Goal: Communication & Community: Answer question/provide support

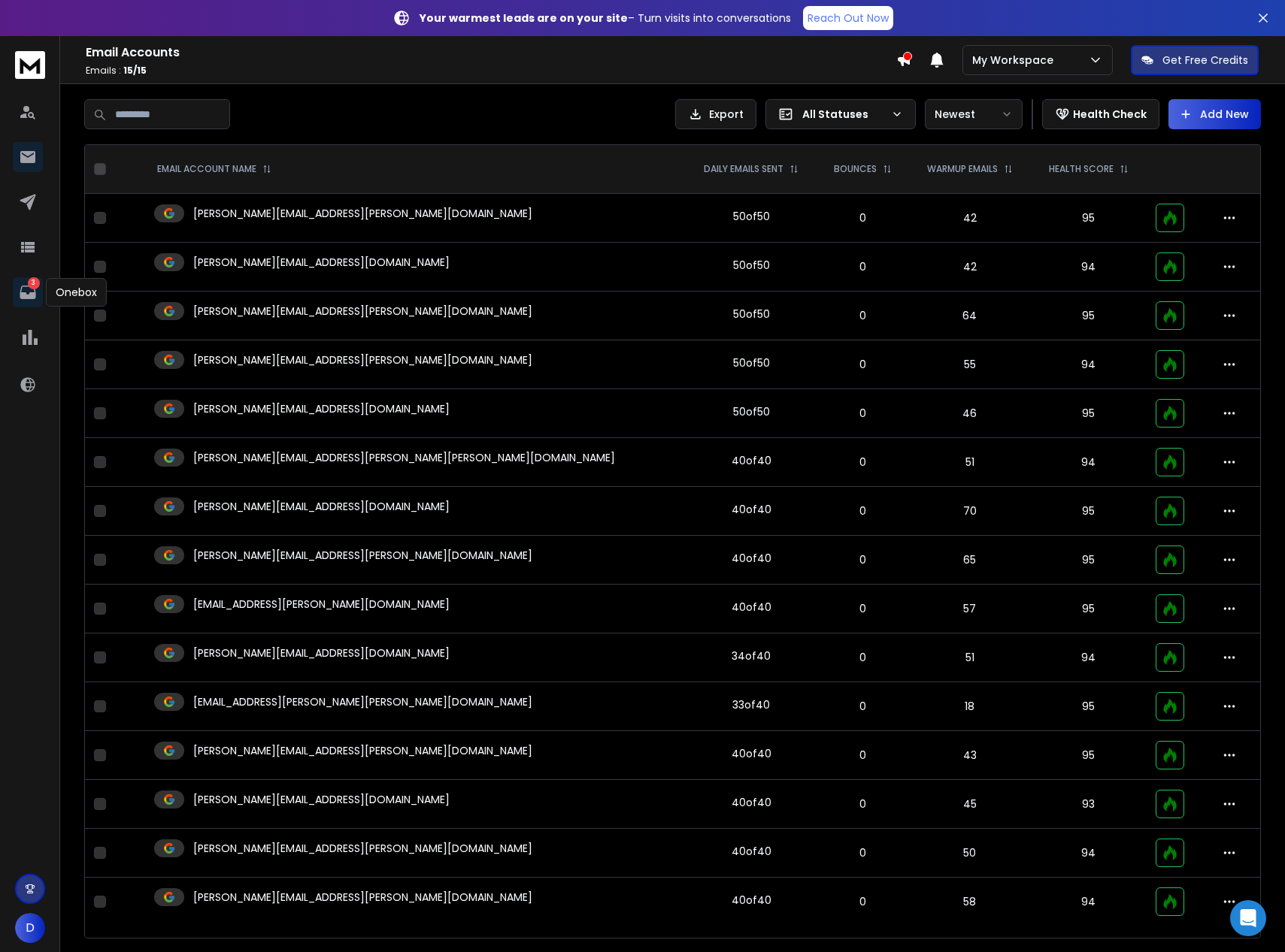
click at [29, 286] on p "3" at bounding box center [34, 283] width 12 height 12
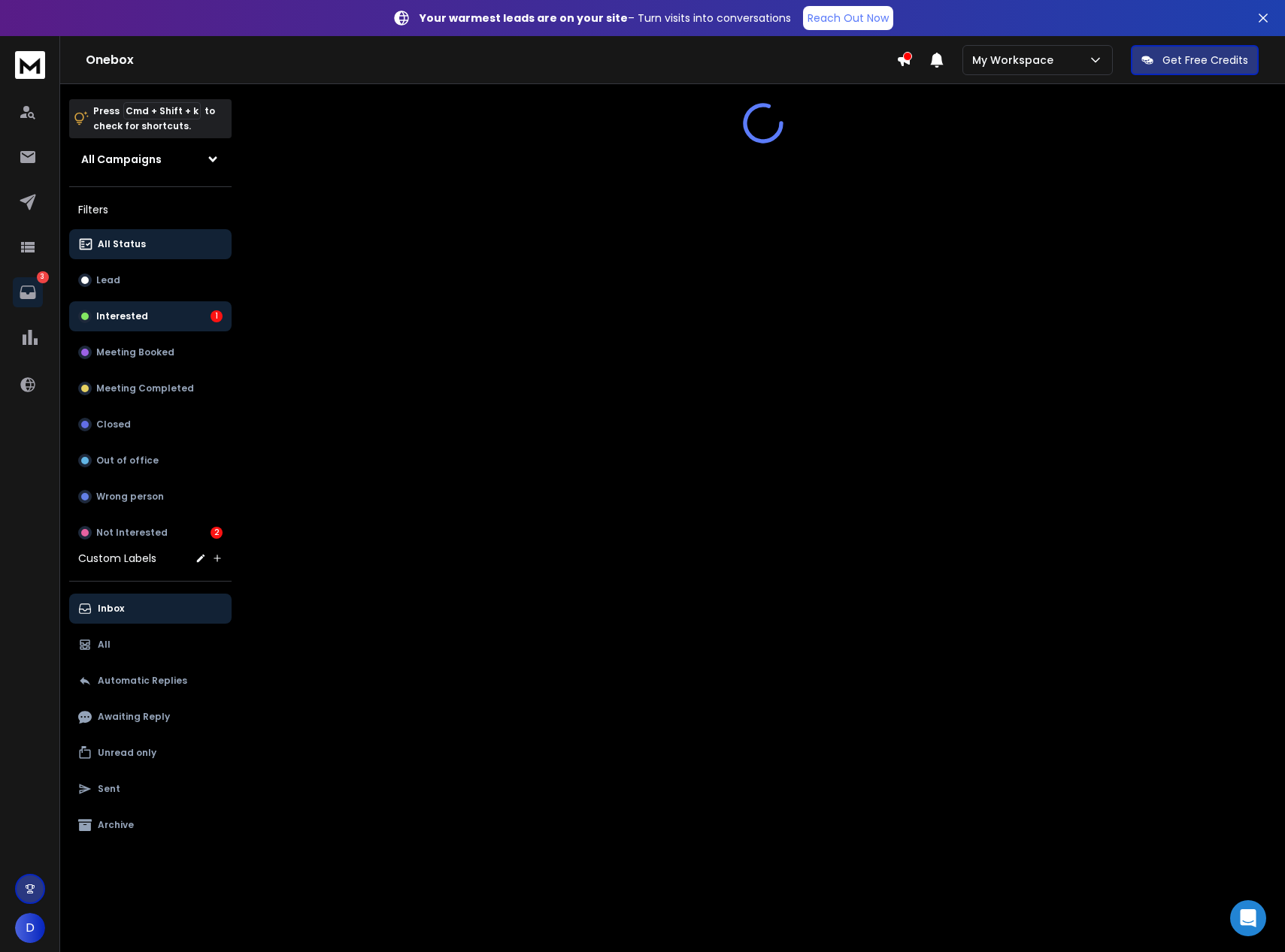
click at [125, 312] on p "Interested" at bounding box center [122, 316] width 52 height 12
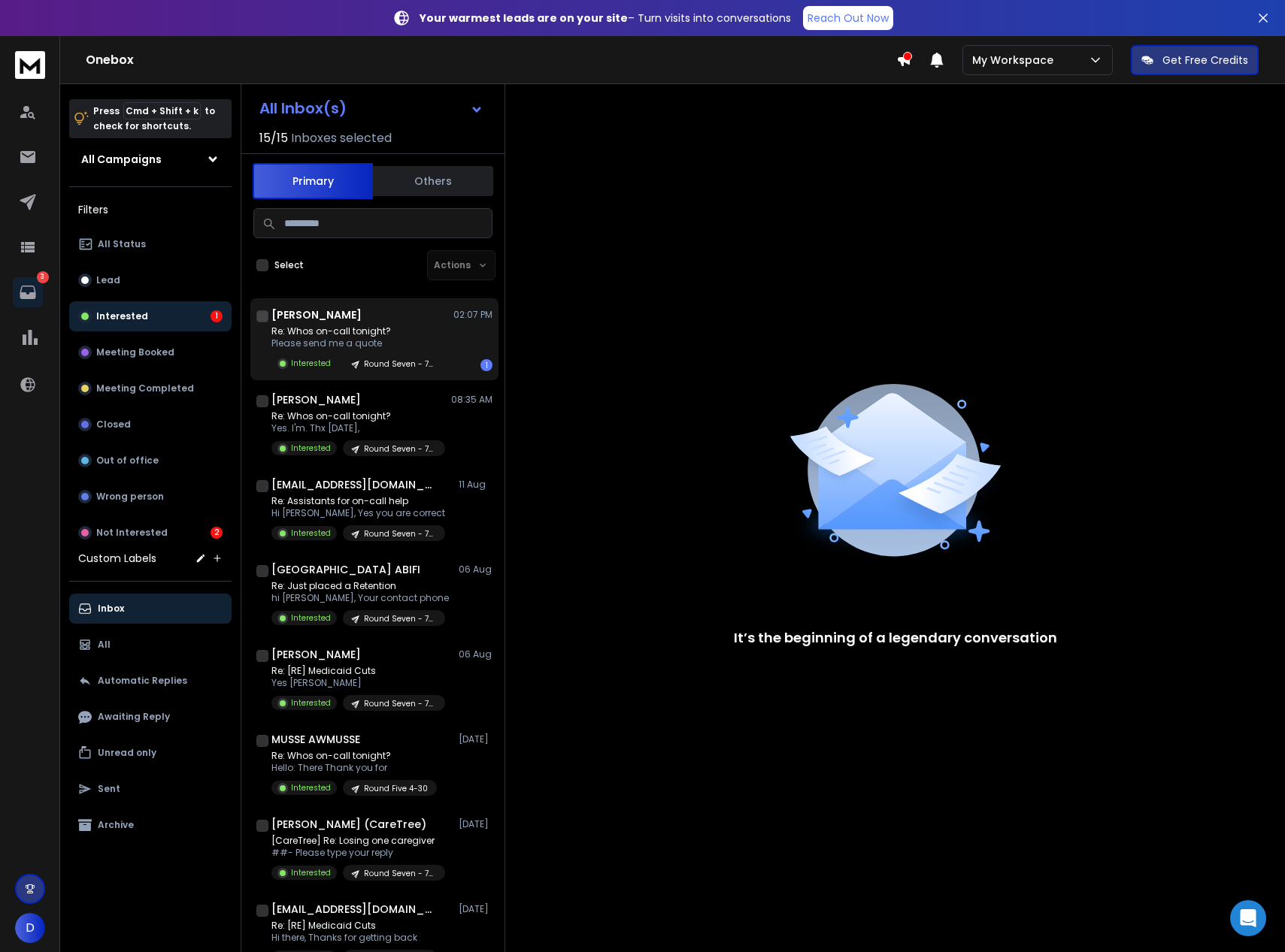
click at [358, 334] on p "Re: Whos on-call tonight?" at bounding box center [358, 332] width 174 height 12
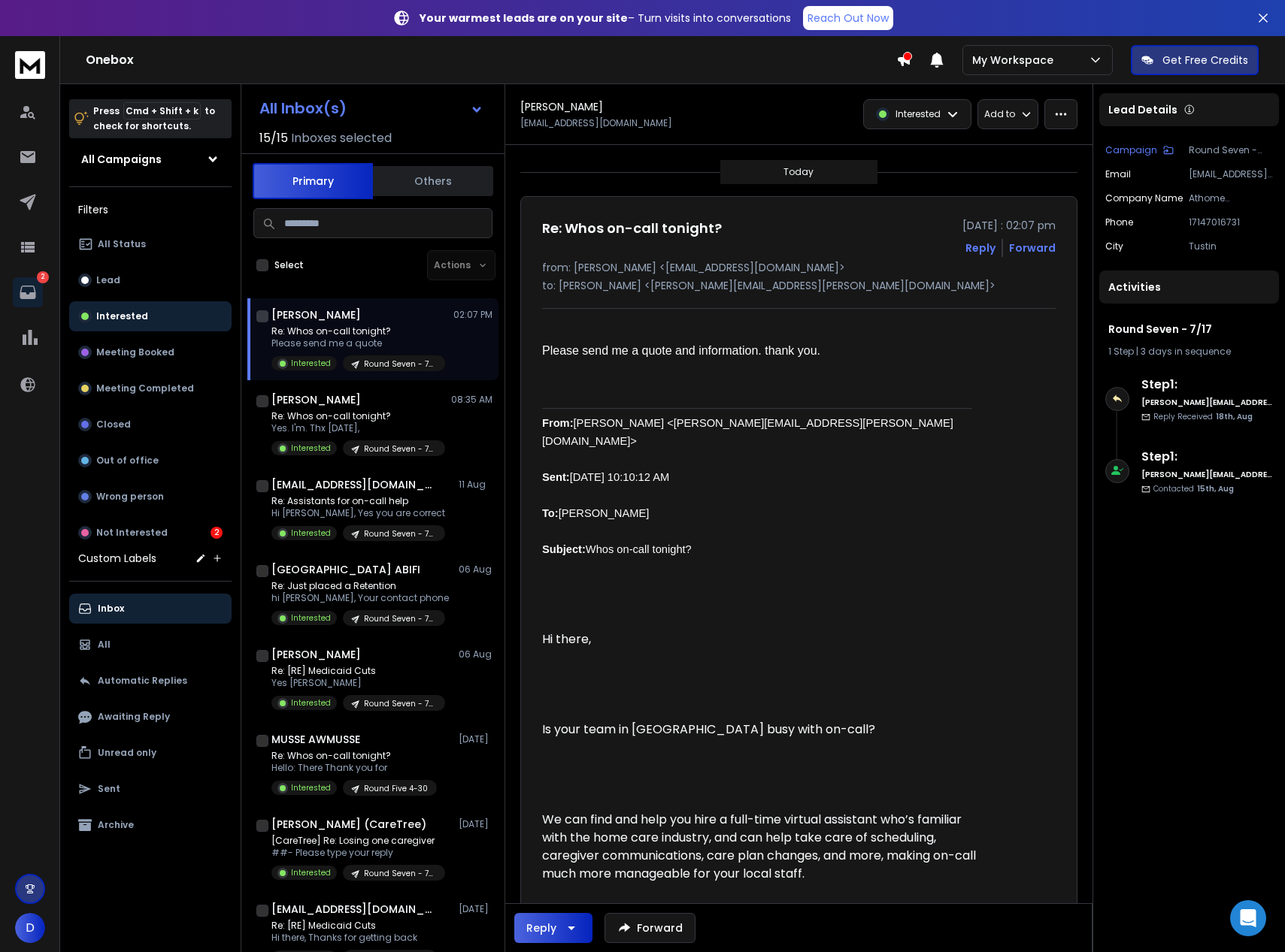
click at [1219, 170] on p "[EMAIL_ADDRESS][DOMAIN_NAME]" at bounding box center [1231, 175] width 84 height 12
click at [538, 934] on div "Reply" at bounding box center [541, 928] width 30 height 15
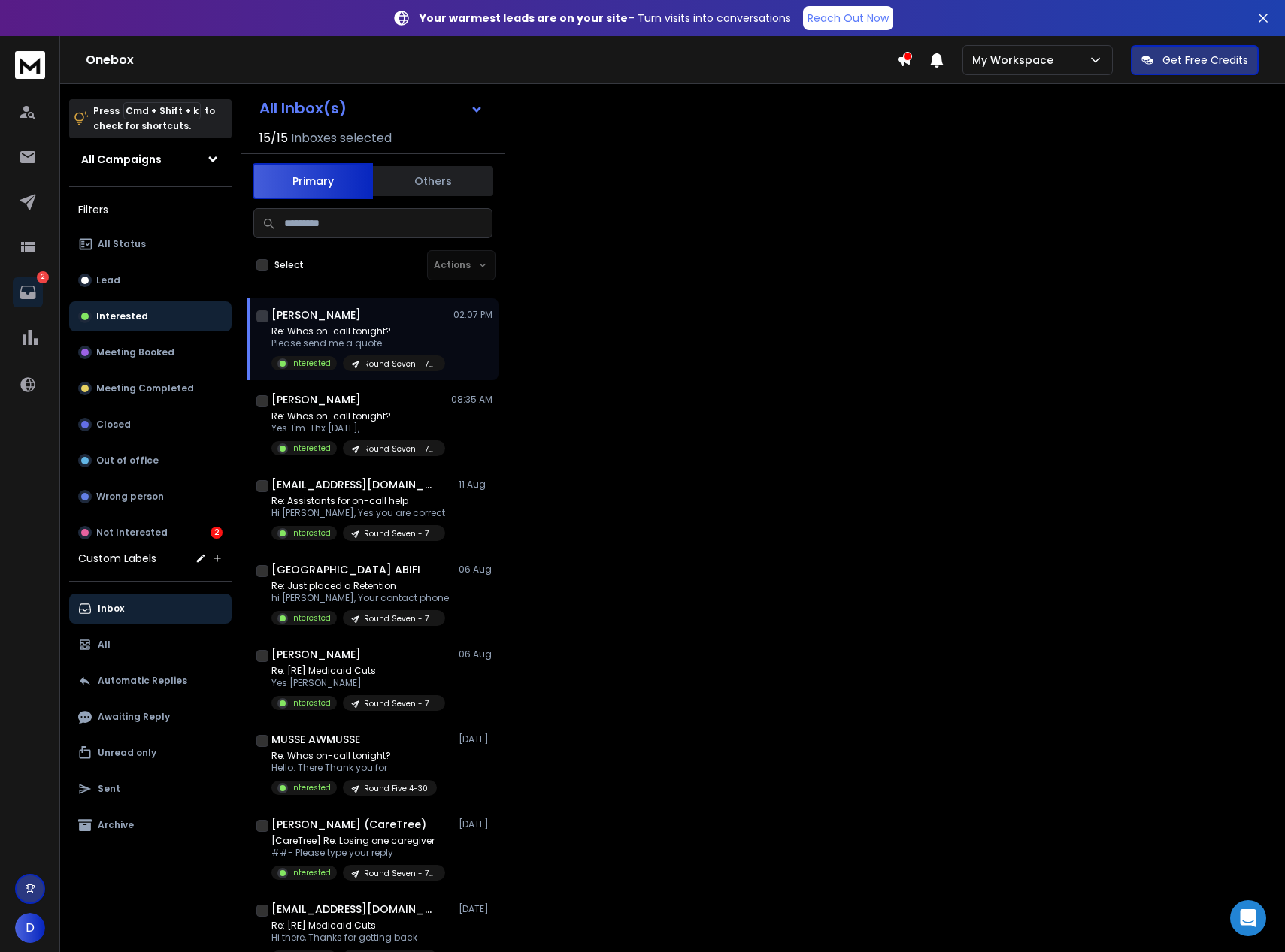
scroll to position [0, 0]
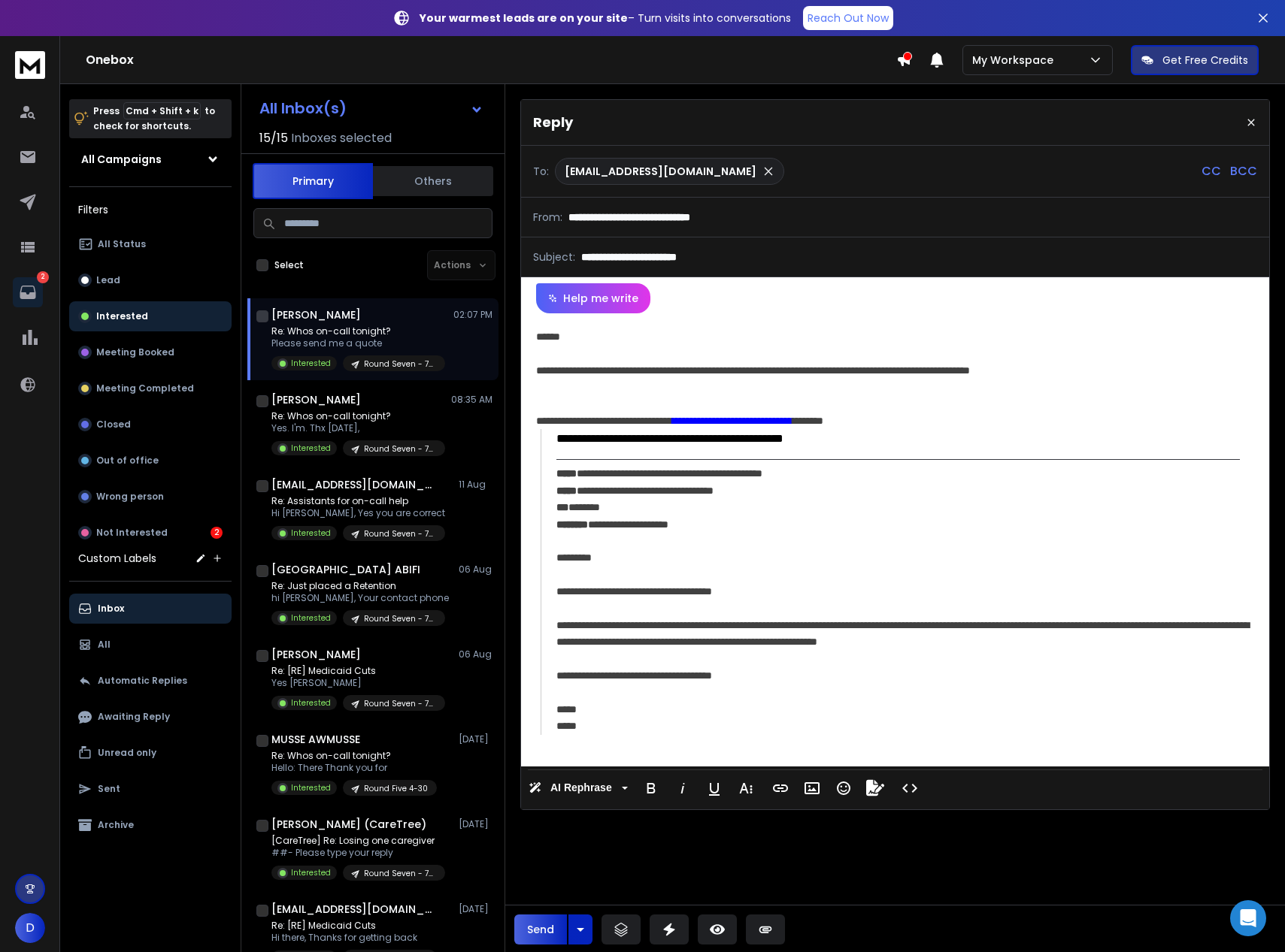
click at [968, 370] on div "**********" at bounding box center [893, 370] width 714 height 16
drag, startPoint x: 1047, startPoint y: 369, endPoint x: 908, endPoint y: 368, distance: 139.0
click at [907, 367] on div "**********" at bounding box center [893, 370] width 714 height 16
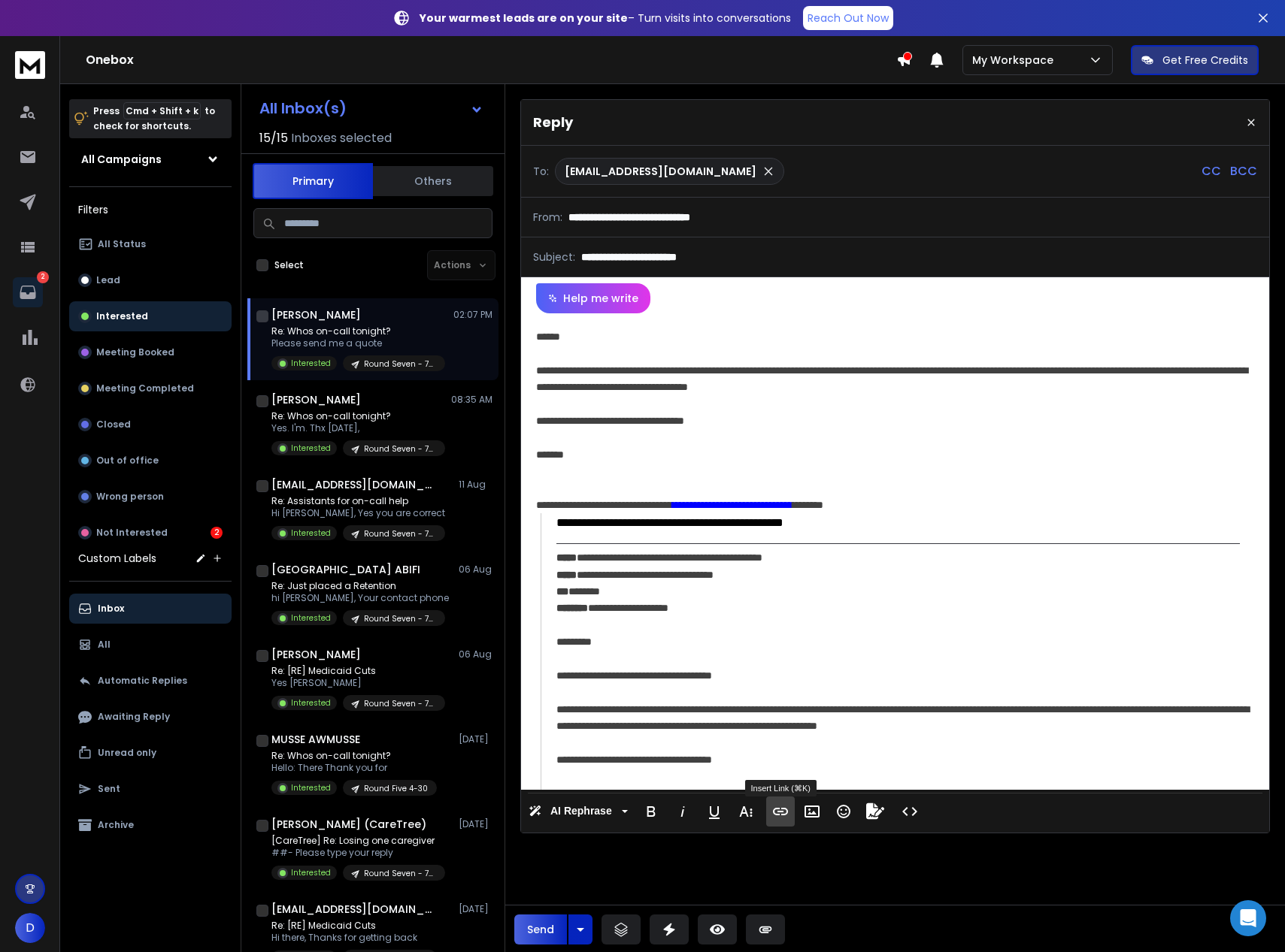
click at [785, 805] on icon "button" at bounding box center [780, 811] width 18 height 18
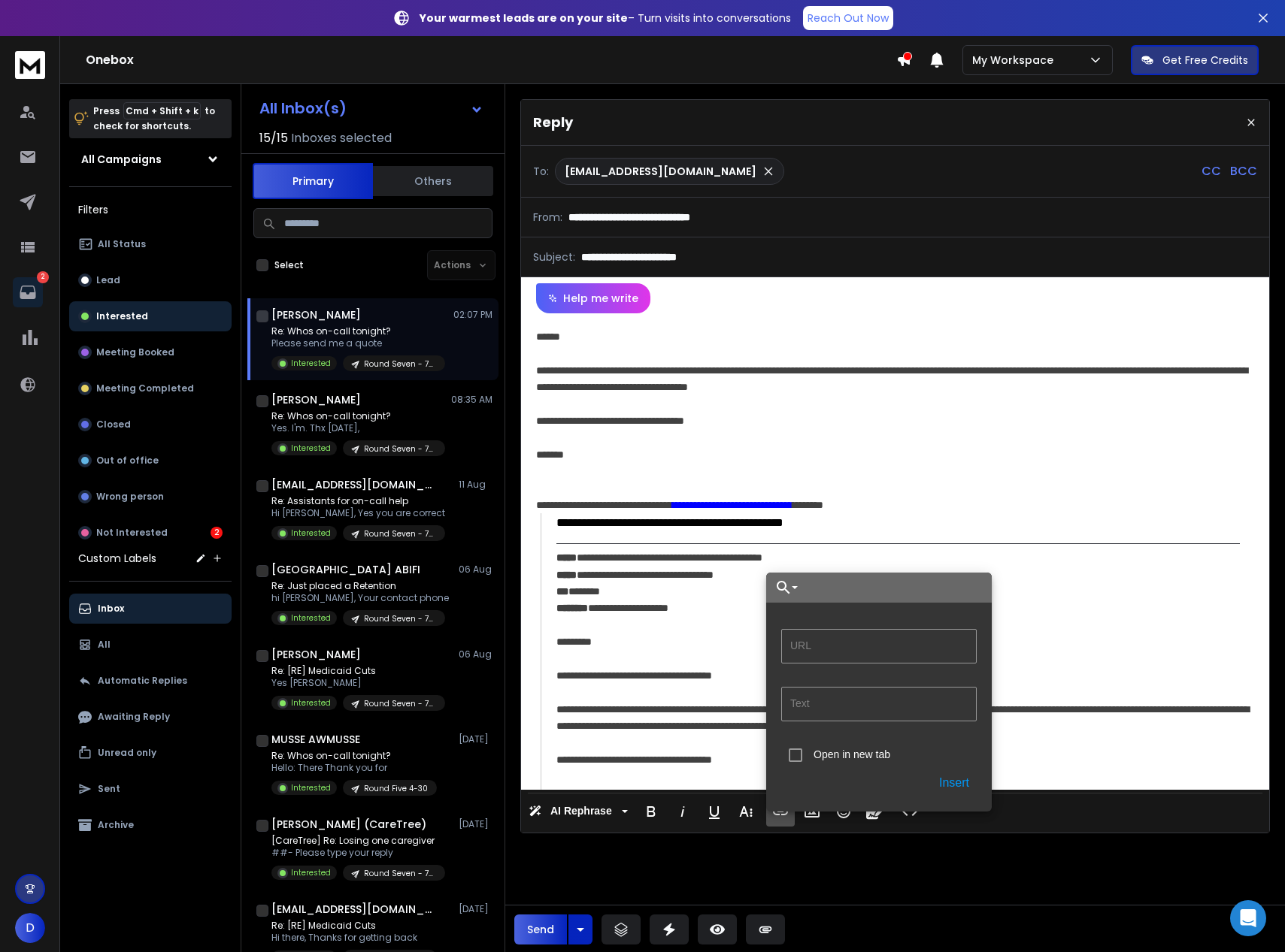
click at [652, 761] on div "**********" at bounding box center [904, 759] width 695 height 16
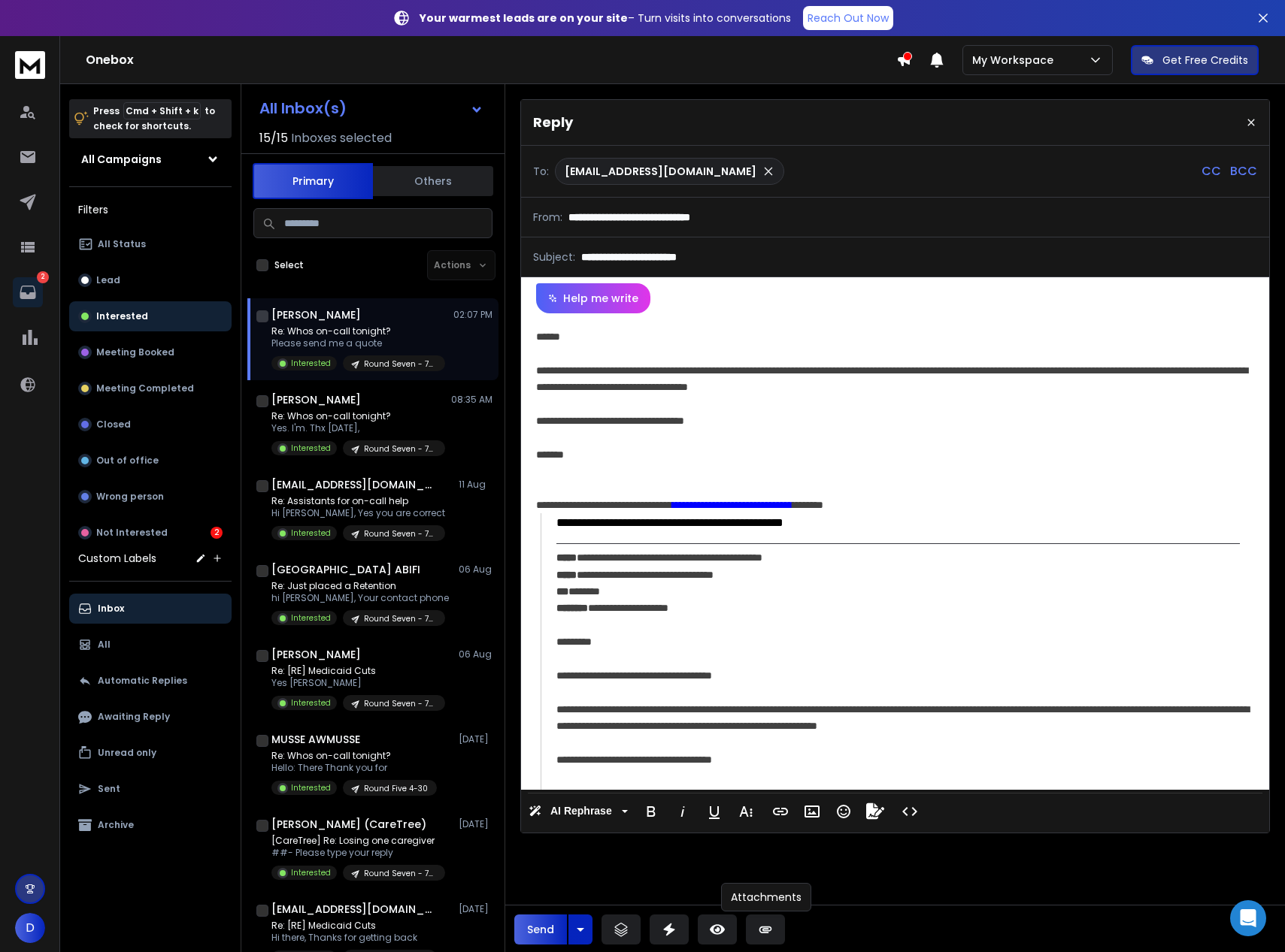
click at [764, 925] on icon at bounding box center [765, 930] width 15 height 15
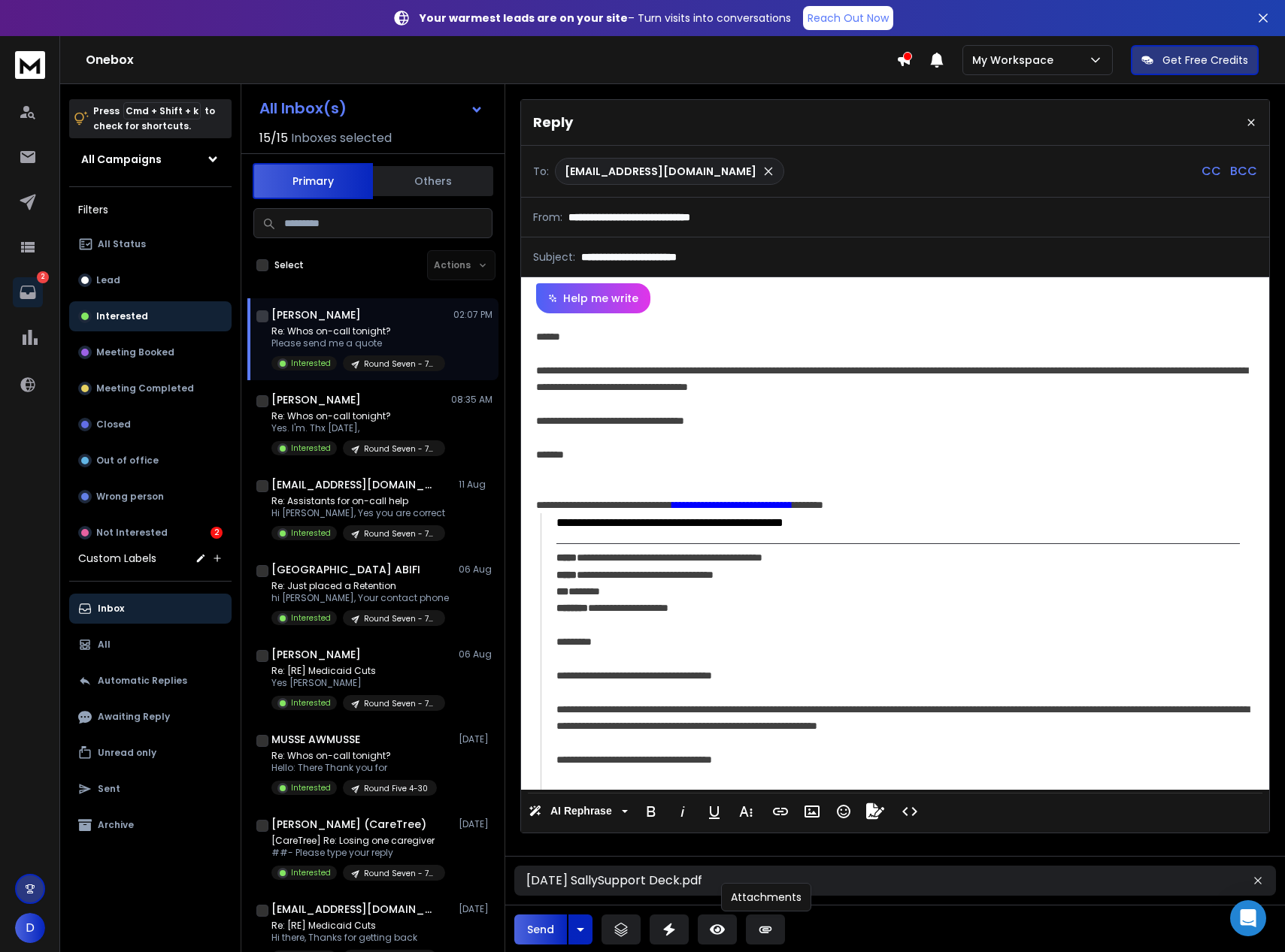
click at [543, 939] on button "Send" at bounding box center [540, 930] width 53 height 30
click at [561, 420] on div "**********" at bounding box center [893, 421] width 714 height 16
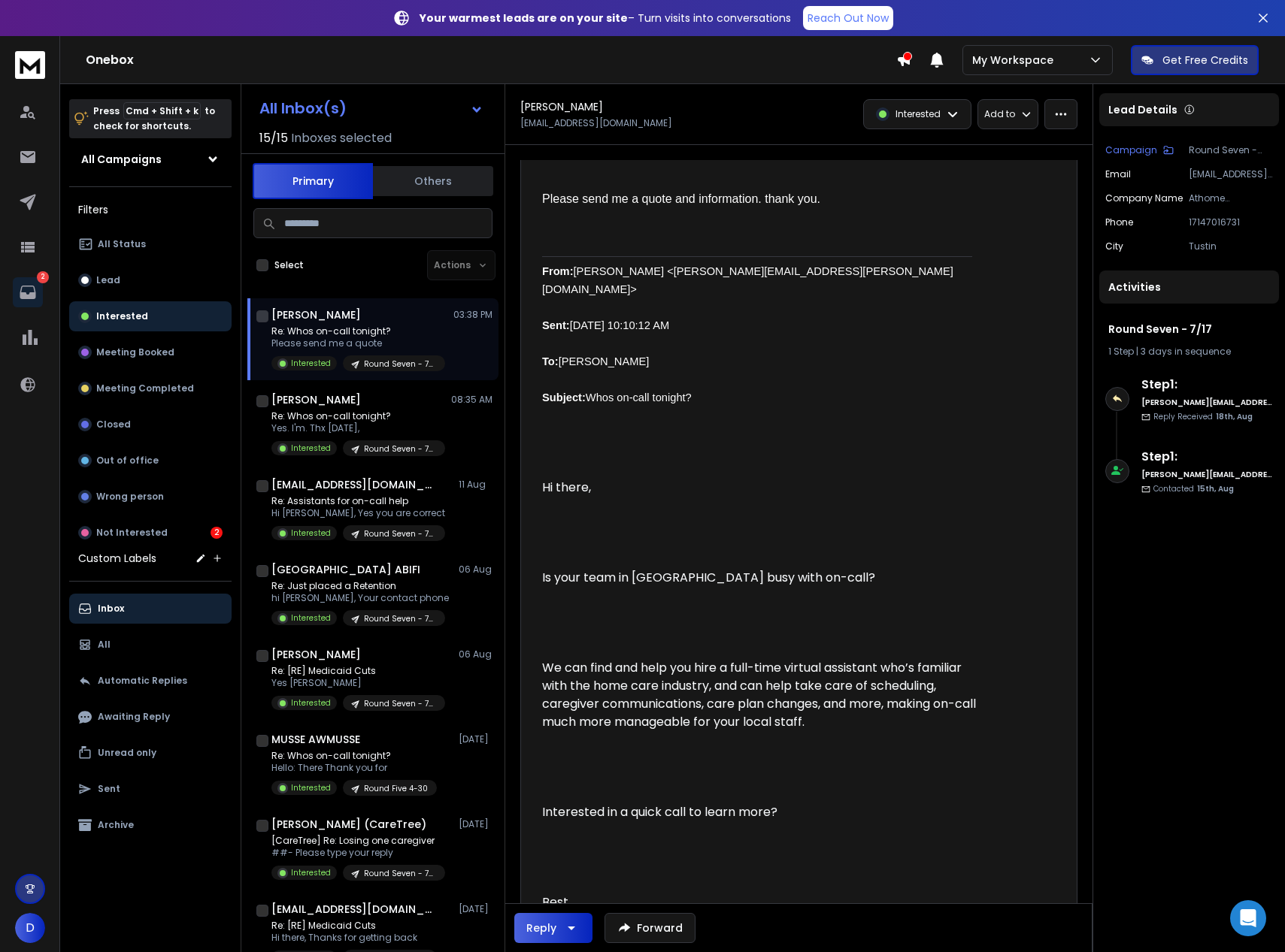
scroll to position [373, 0]
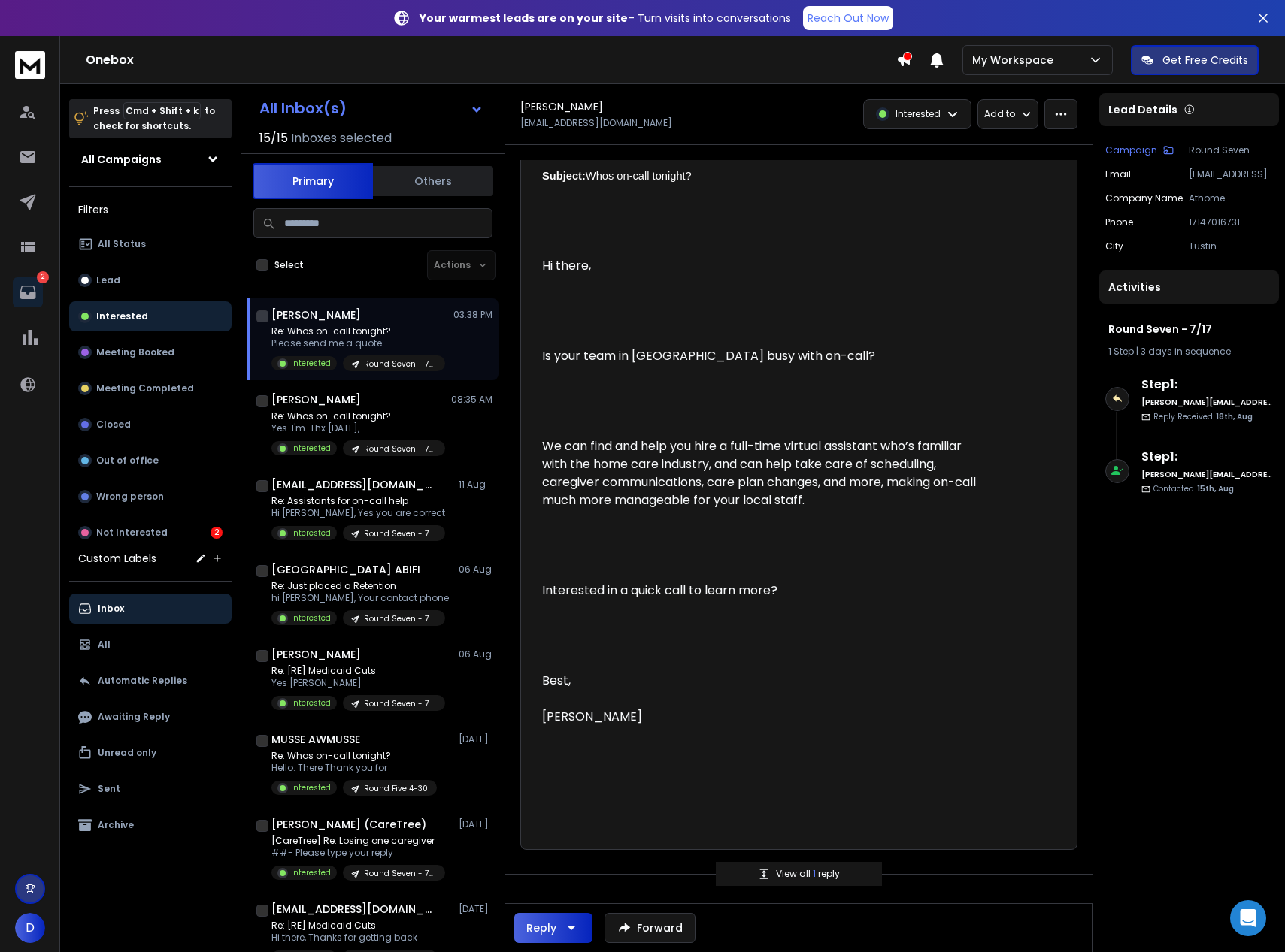
click at [818, 868] on p "View all 1 reply" at bounding box center [808, 874] width 64 height 12
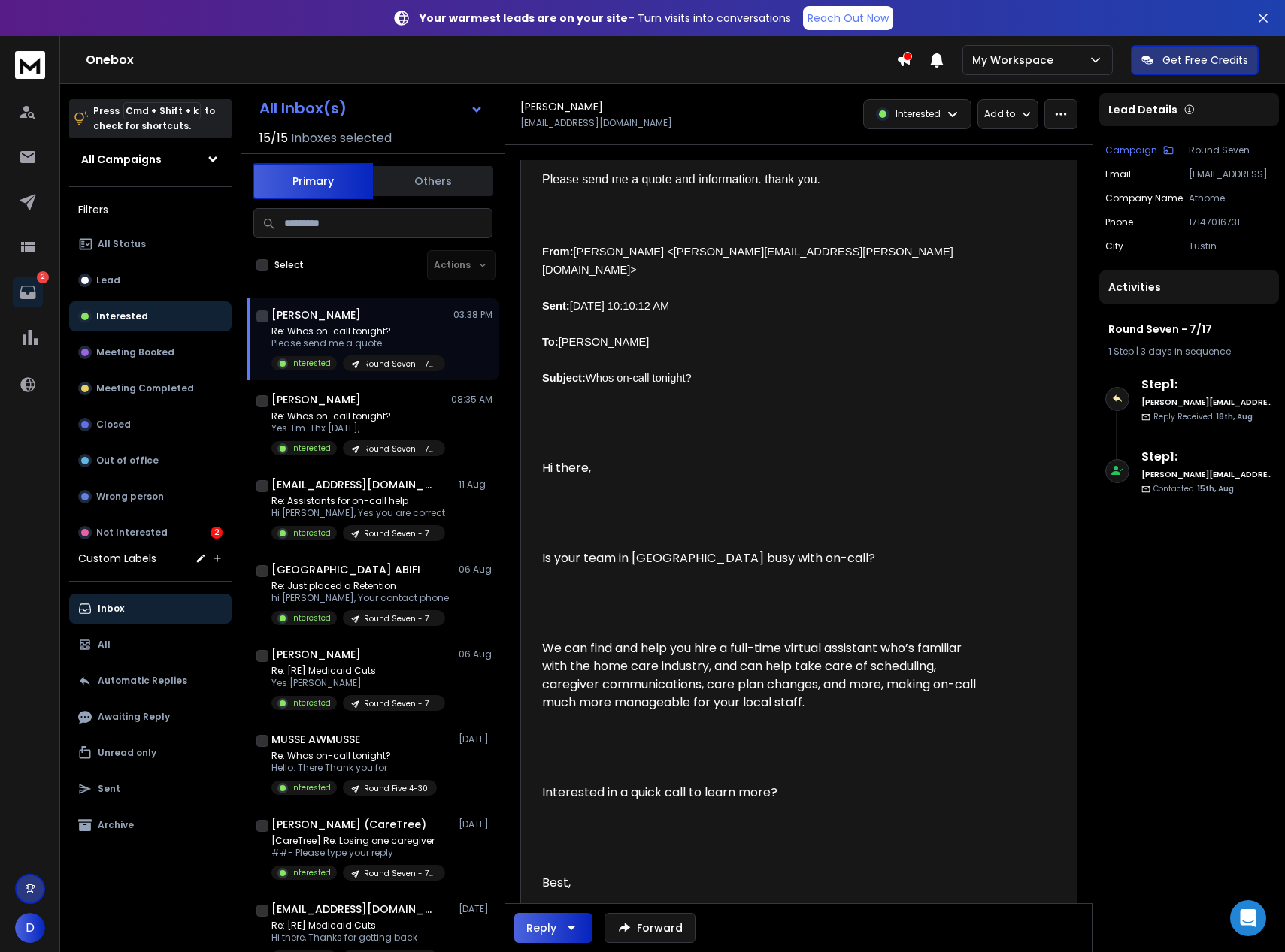
scroll to position [0, 0]
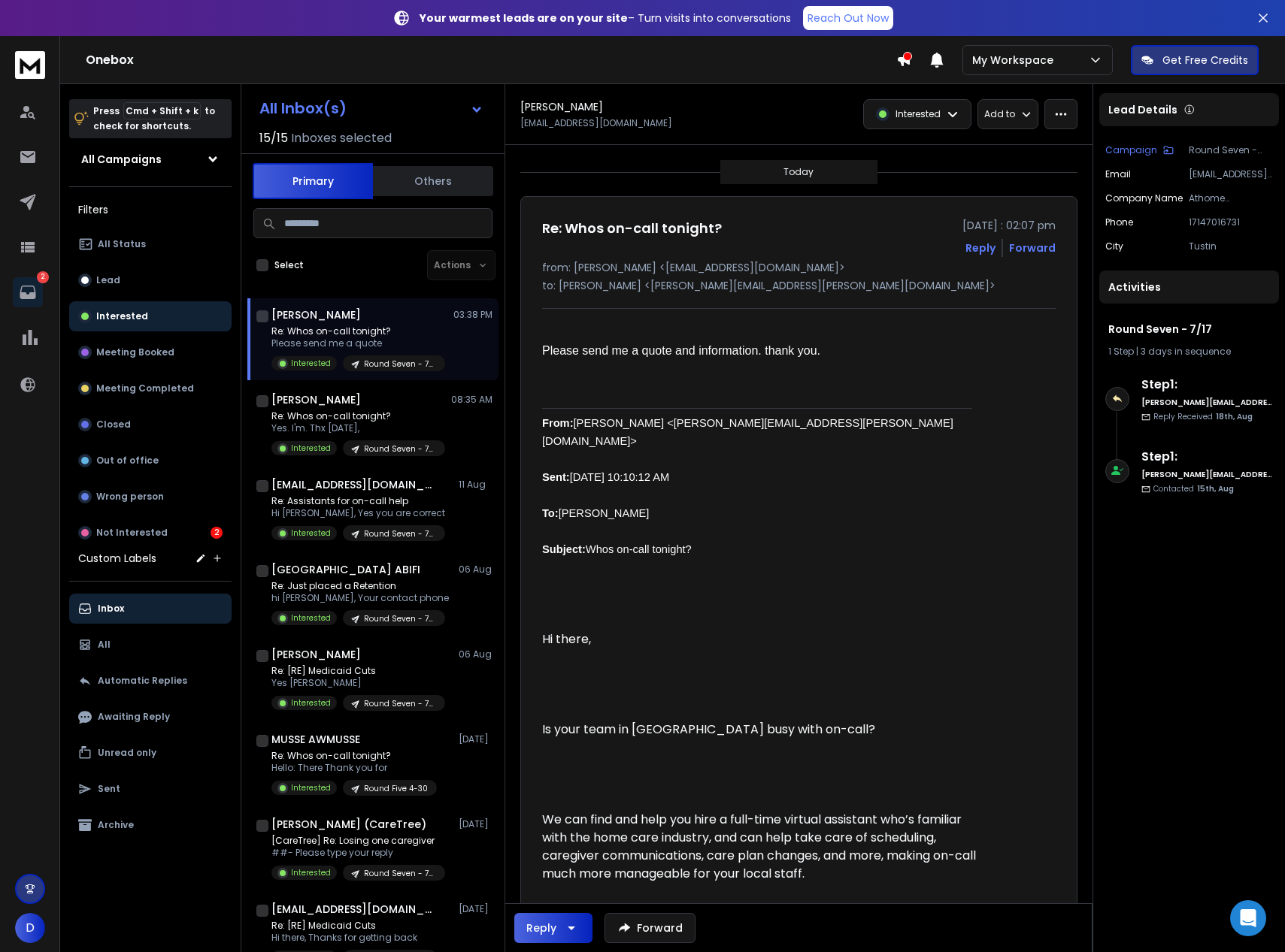
click at [349, 335] on p "Re: Whos on-call tonight?" at bounding box center [358, 332] width 174 height 12
click at [188, 782] on button "Sent" at bounding box center [150, 789] width 162 height 30
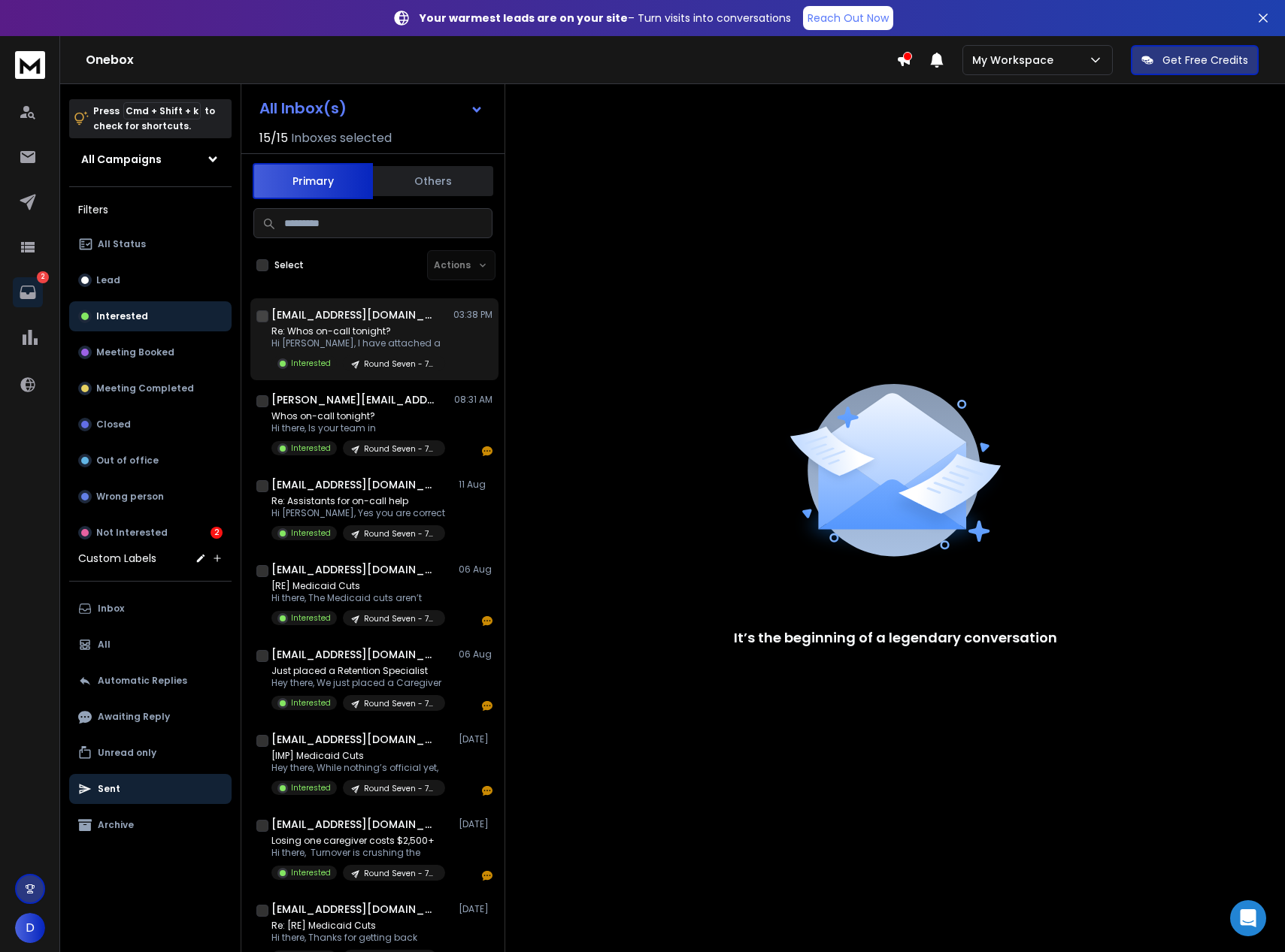
click at [404, 330] on p "Re: Whos on-call tonight?" at bounding box center [358, 332] width 174 height 12
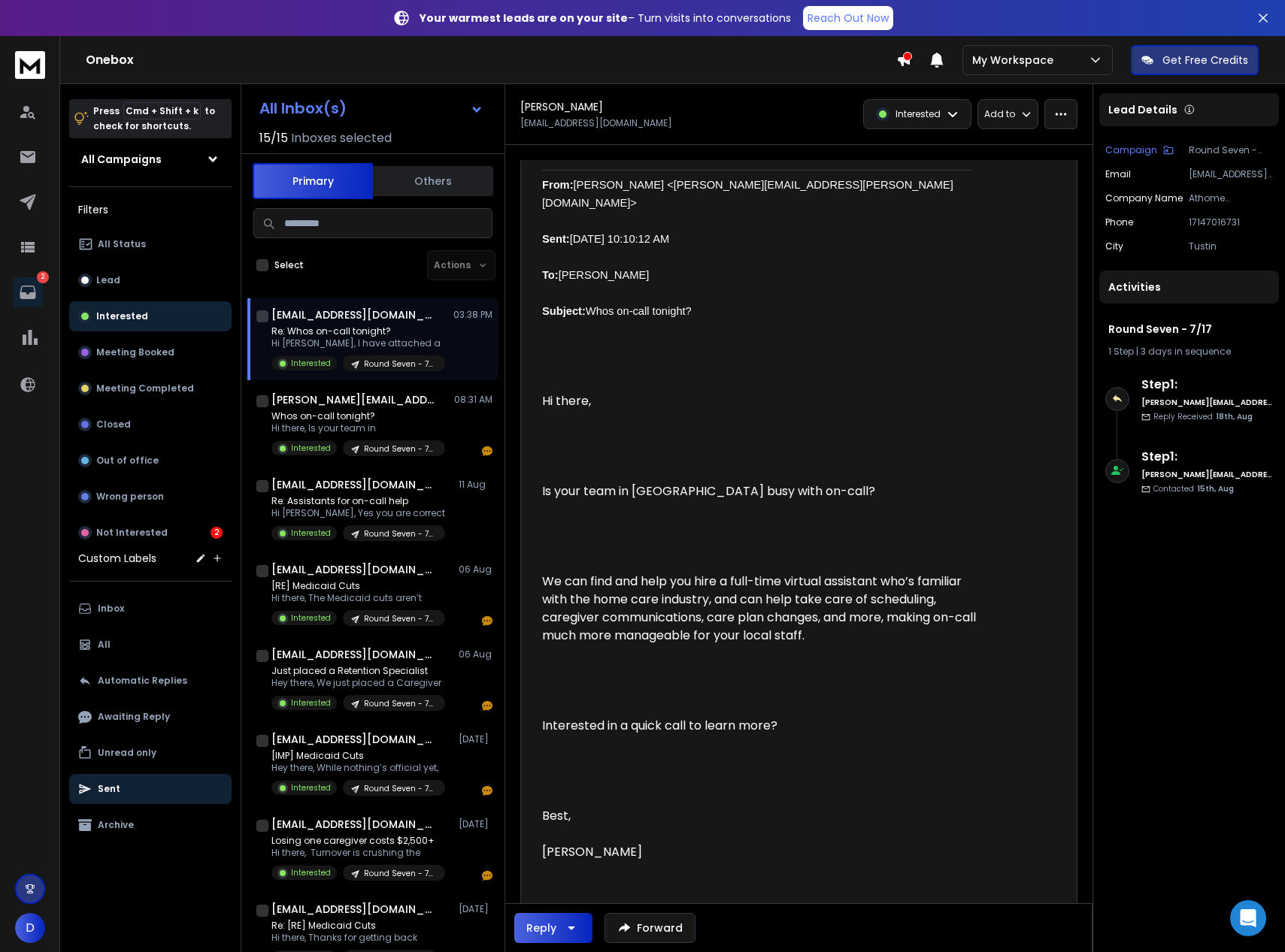
scroll to position [373, 0]
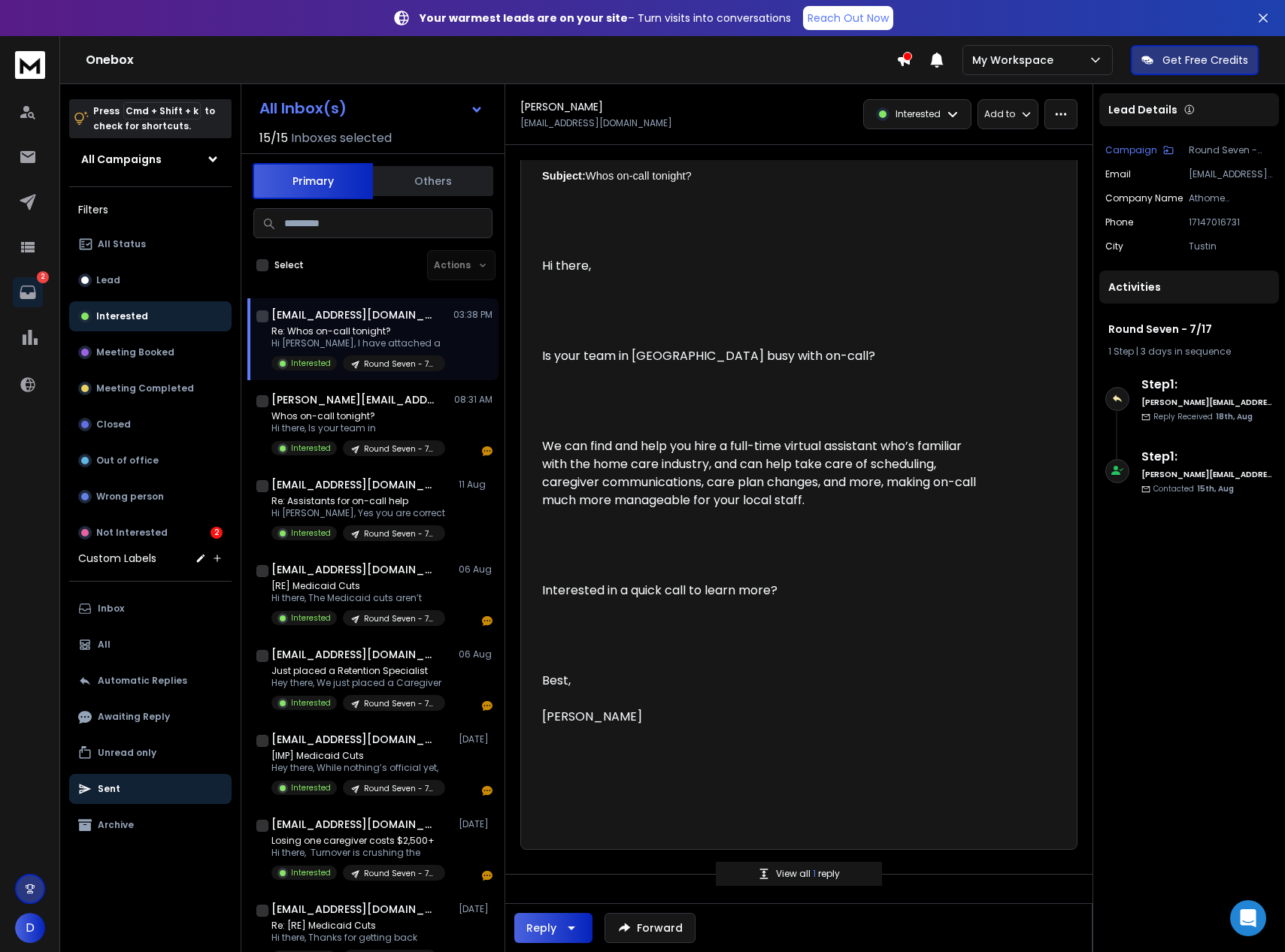
click at [813, 867] on span "1" at bounding box center [816, 873] width 5 height 13
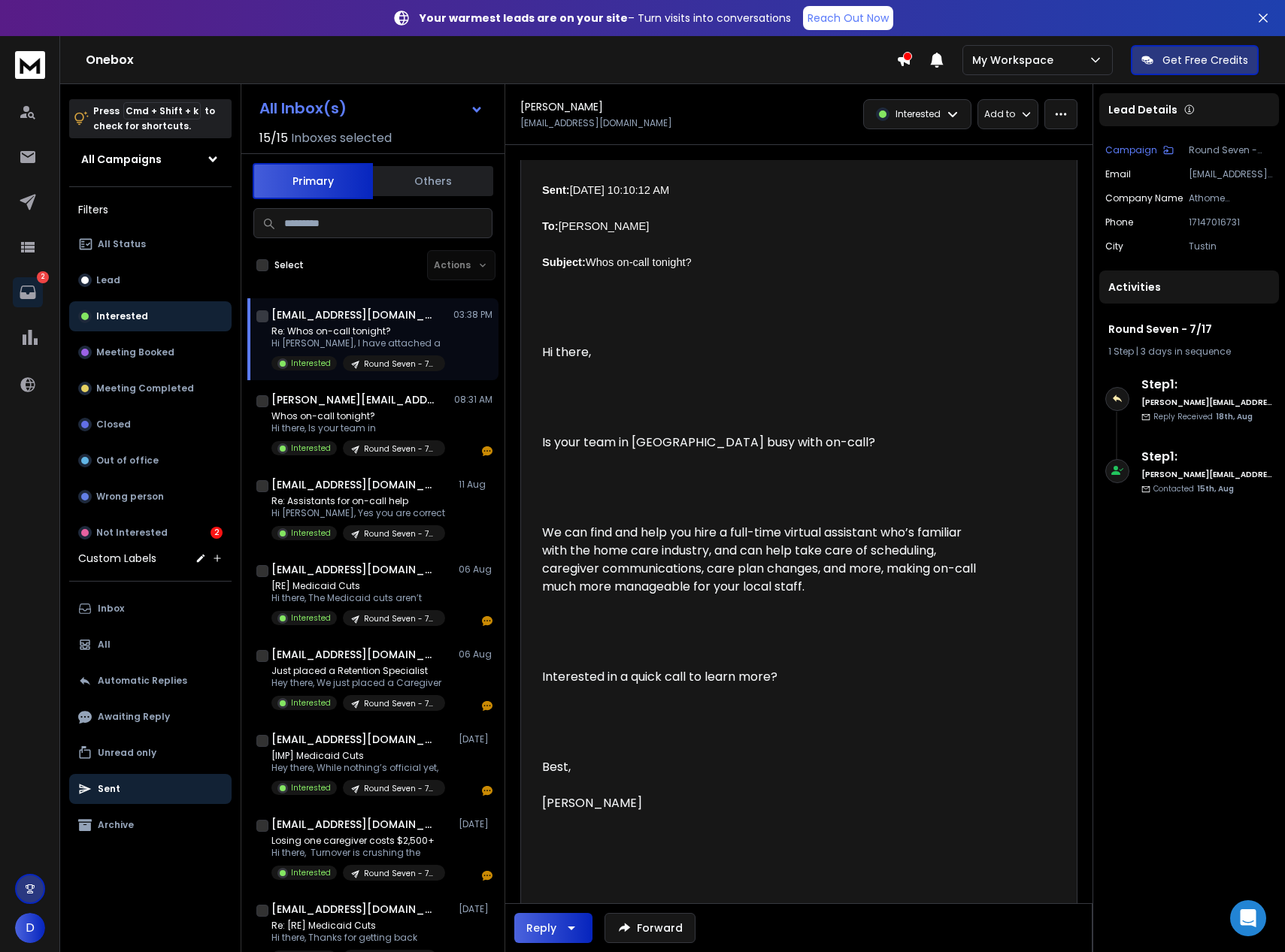
scroll to position [0, 0]
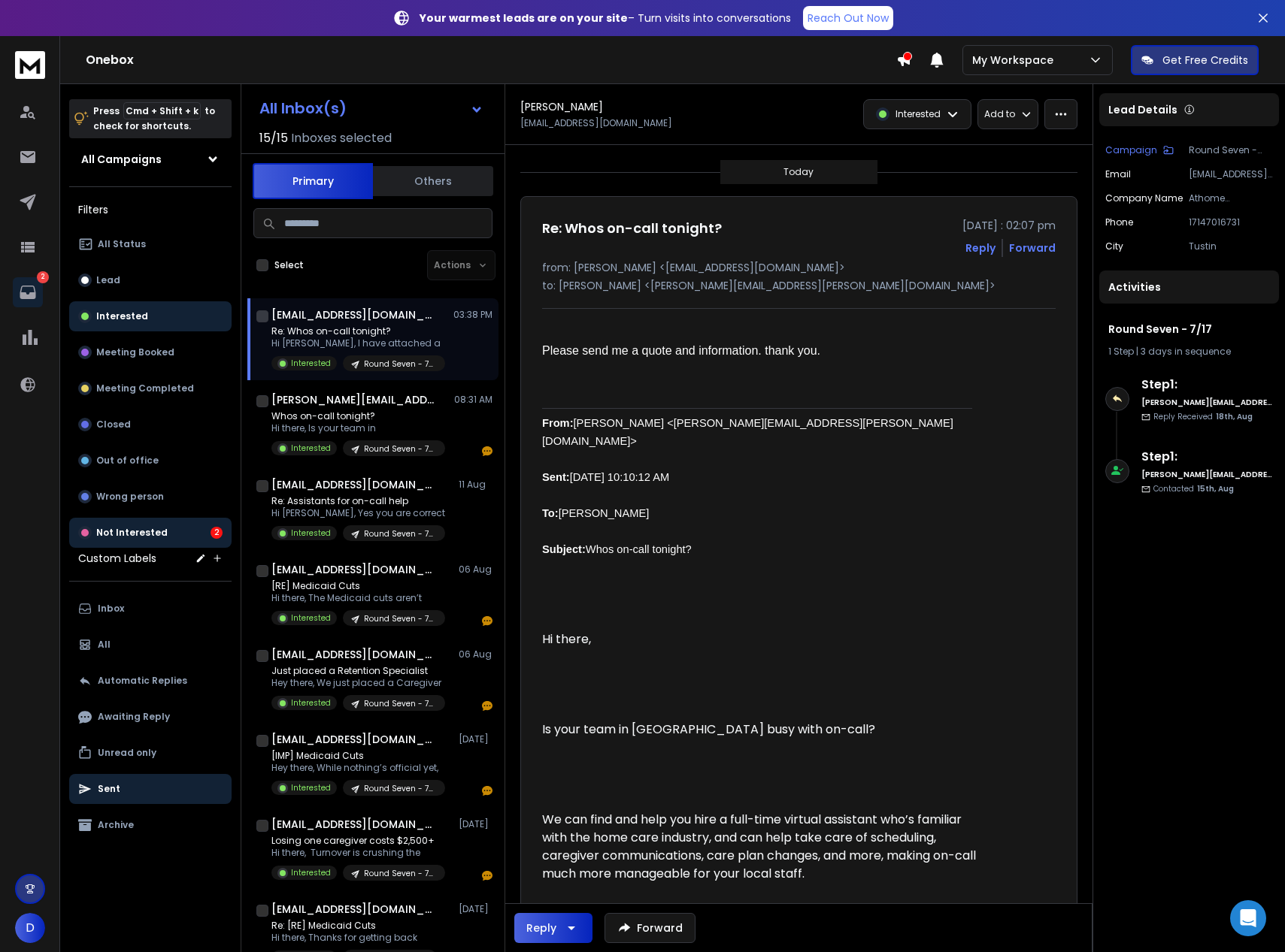
click at [171, 524] on button "Not Interested 2" at bounding box center [150, 533] width 162 height 30
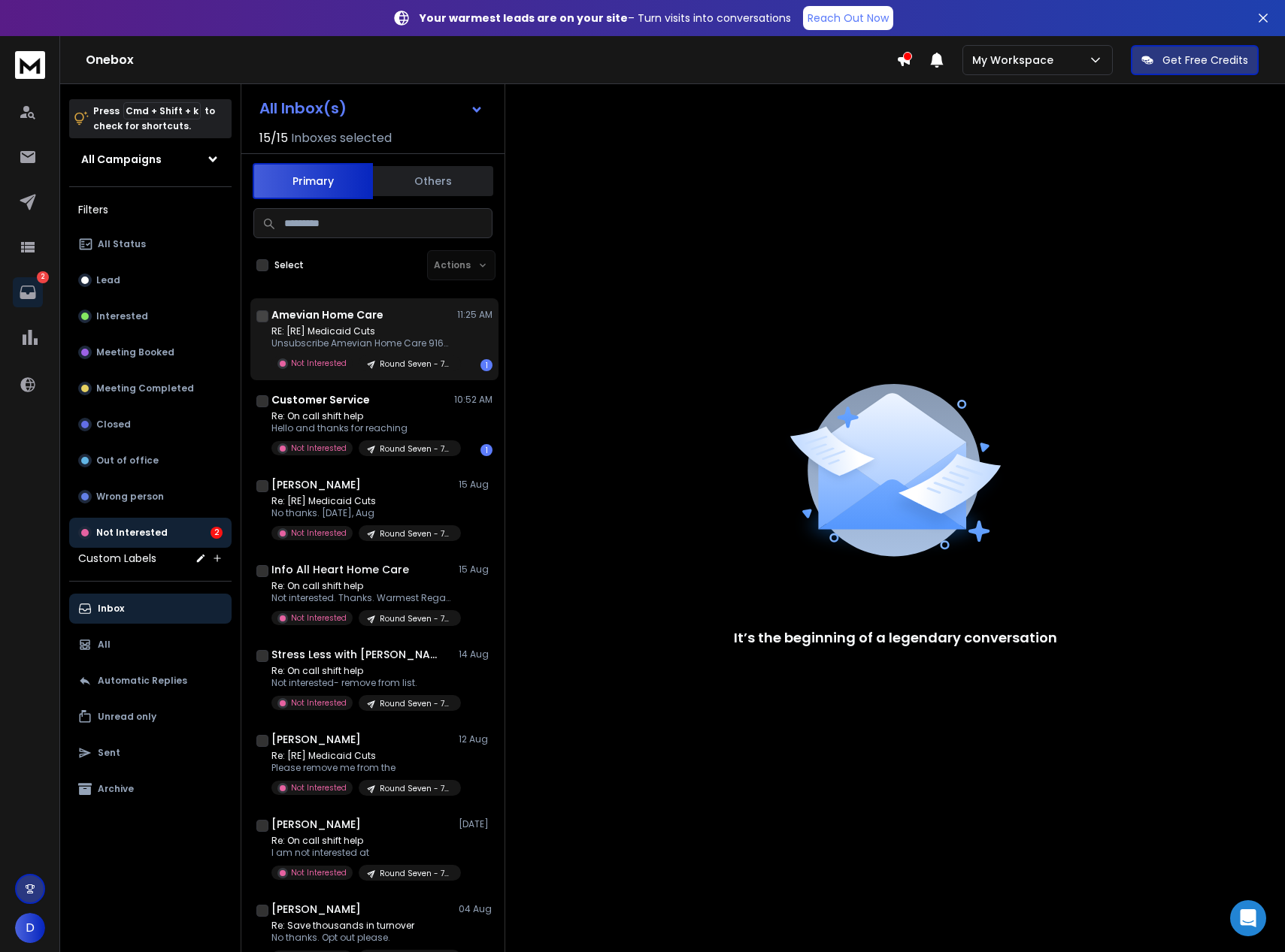
click at [382, 352] on div "RE: [RE] Medicaid Cuts Unsubscribe Amevian Home Care 916-848-CARE Not Intereste…" at bounding box center [366, 348] width 189 height 46
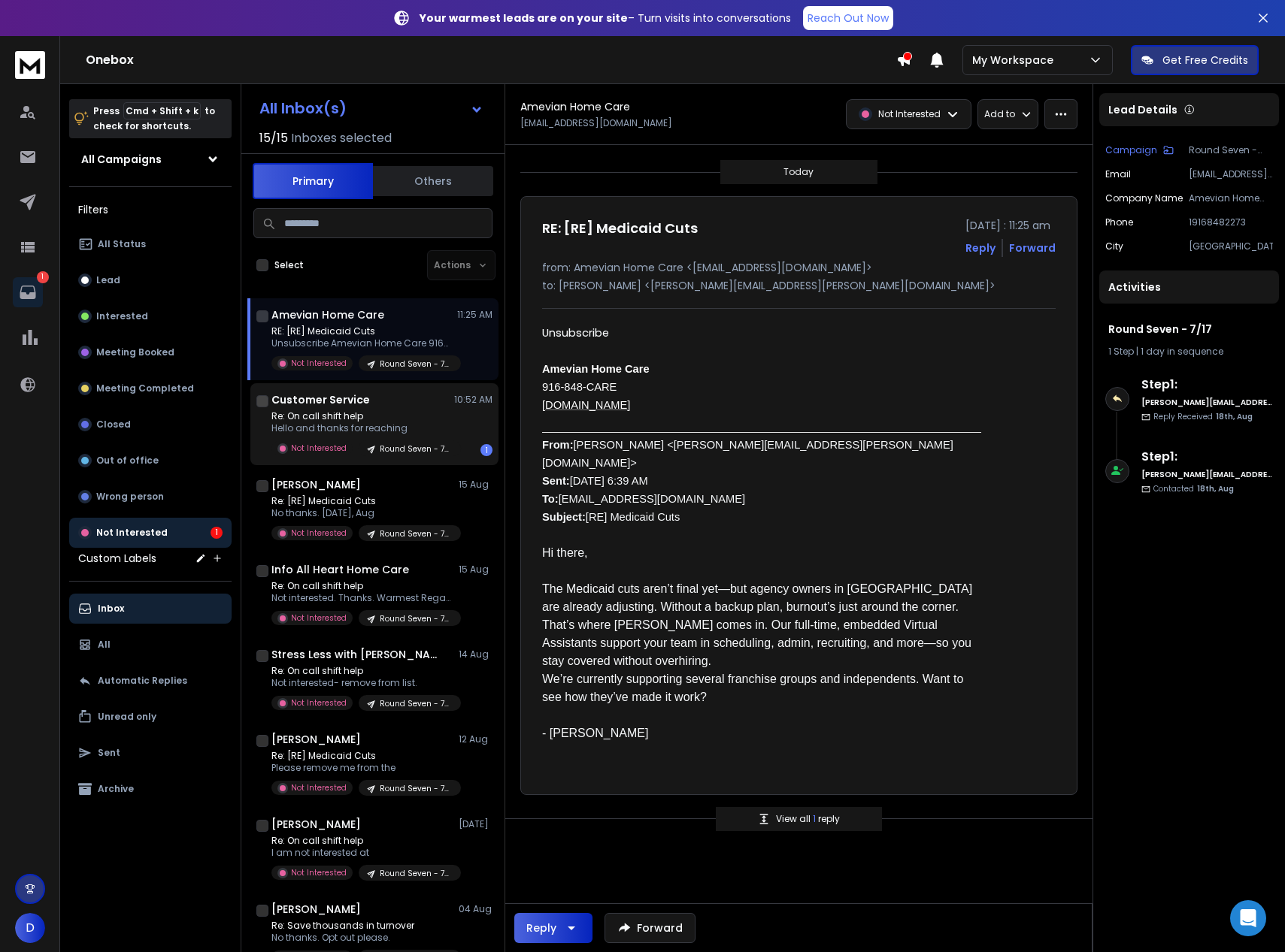
scroll to position [3, 0]
click at [408, 431] on p "Hello and thanks for reaching" at bounding box center [361, 426] width 181 height 12
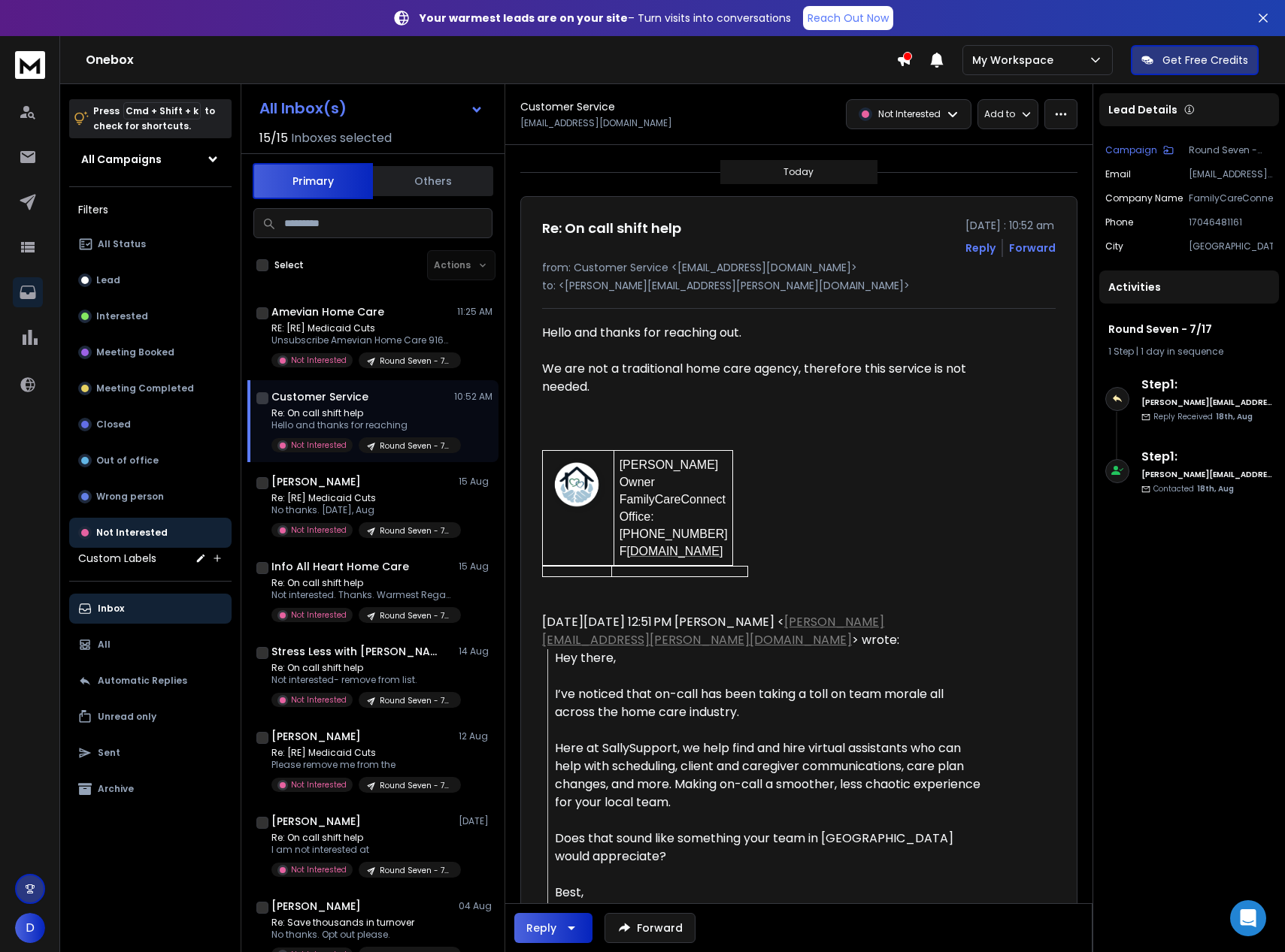
click at [722, 545] on span "[DOMAIN_NAME]" at bounding box center [674, 551] width 96 height 13
